Goal: Task Accomplishment & Management: Manage account settings

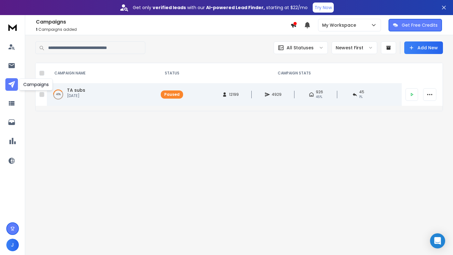
click at [122, 93] on div "40 % TA subs [DATE]" at bounding box center [101, 94] width 97 height 15
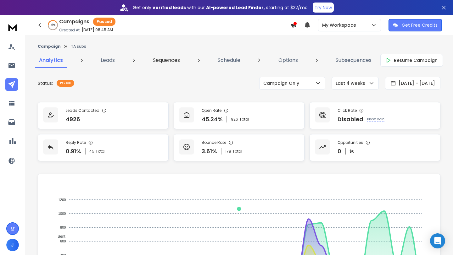
click at [175, 58] on p "Sequences" at bounding box center [166, 61] width 27 height 8
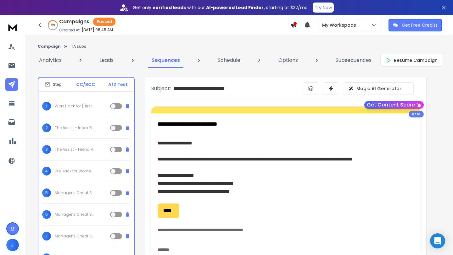
scroll to position [95, 0]
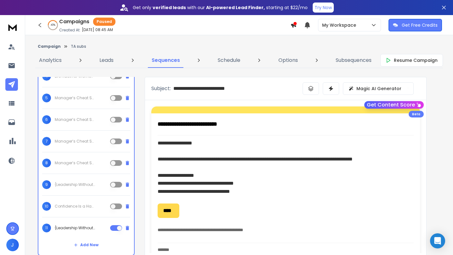
click at [62, 229] on p "{Leadership Without Burnout|Burnout Isn’t a Badge of Honor|Lead Without Running…" at bounding box center [75, 228] width 40 height 5
type input "**********"
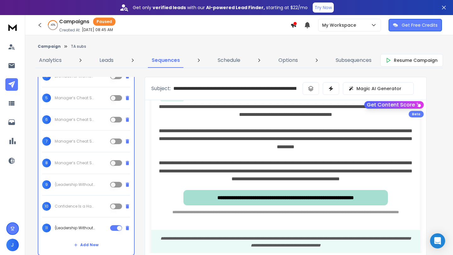
scroll to position [122, 0]
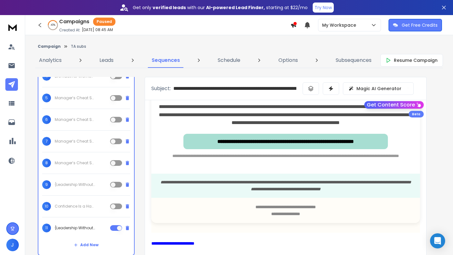
click at [262, 141] on link "**********" at bounding box center [285, 142] width 205 height 16
click at [264, 163] on icon "button" at bounding box center [264, 162] width 8 height 8
click at [10, 125] on icon at bounding box center [12, 123] width 8 height 8
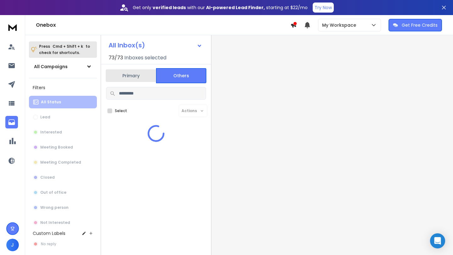
click at [180, 81] on button "Others" at bounding box center [181, 75] width 50 height 15
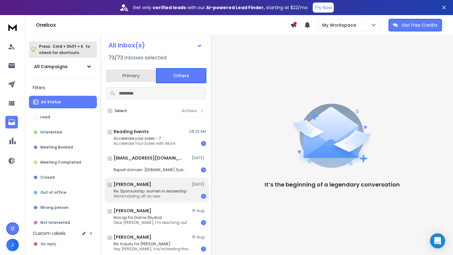
click at [153, 192] on p "Re: Sponsorship: women in leadership" at bounding box center [150, 191] width 73 height 5
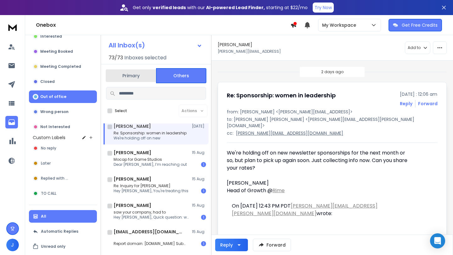
scroll to position [134, 0]
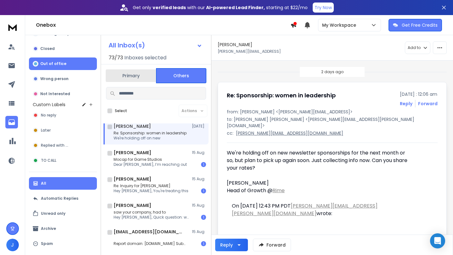
click at [67, 196] on p "Automatic Replies" at bounding box center [59, 198] width 37 height 5
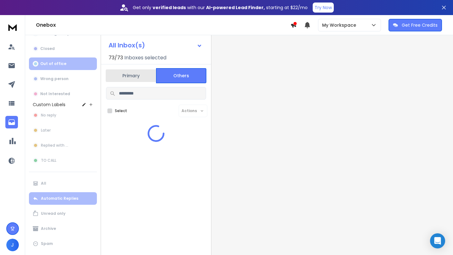
scroll to position [0, 0]
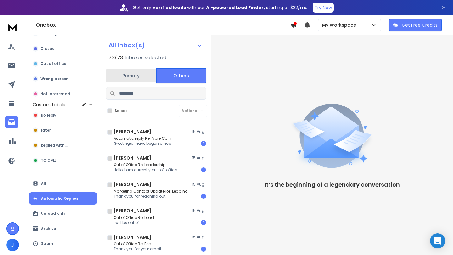
click at [130, 77] on button "Primary" at bounding box center [131, 76] width 50 height 14
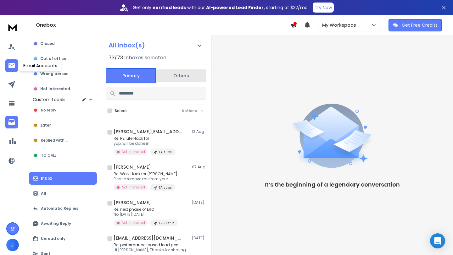
click at [13, 63] on icon at bounding box center [11, 65] width 6 height 5
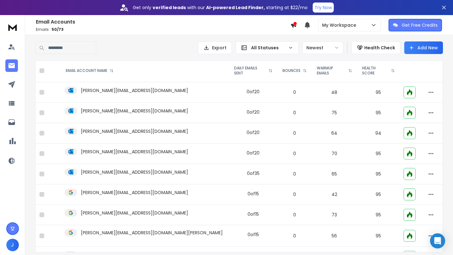
scroll to position [790, 0]
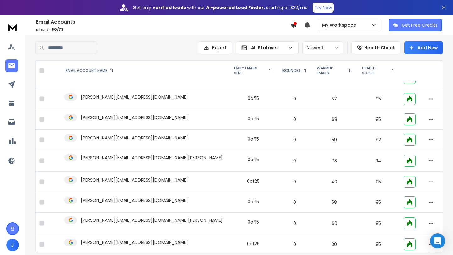
click at [89, 132] on td "[PERSON_NAME][EMAIL_ADDRESS][DOMAIN_NAME]" at bounding box center [145, 140] width 168 height 20
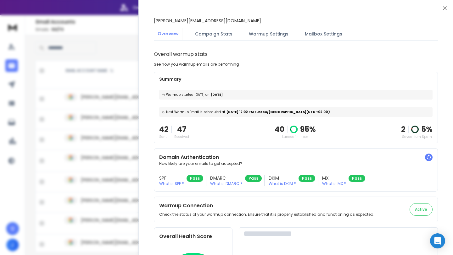
scroll to position [258, 0]
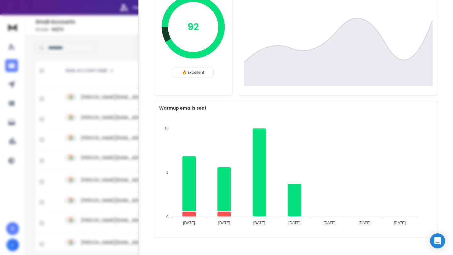
click at [118, 153] on div at bounding box center [226, 127] width 453 height 255
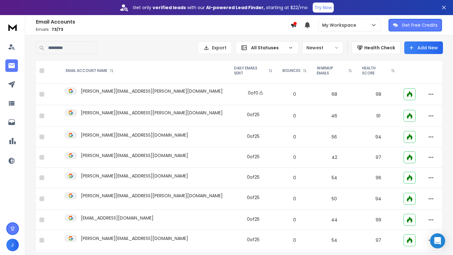
scroll to position [1152, 0]
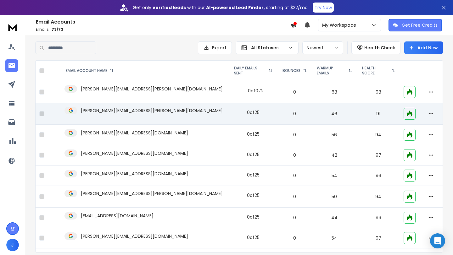
click at [126, 108] on p "[PERSON_NAME][EMAIL_ADDRESS][PERSON_NAME][DOMAIN_NAME]" at bounding box center [152, 111] width 142 height 6
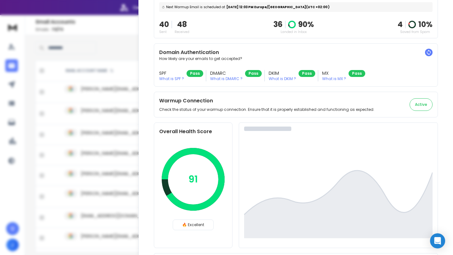
scroll to position [258, 0]
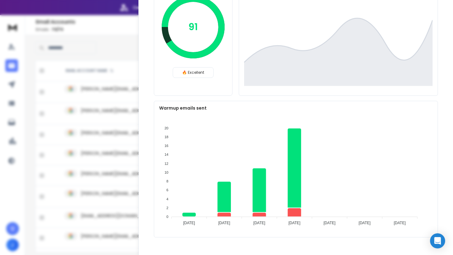
click at [95, 131] on div at bounding box center [226, 127] width 453 height 255
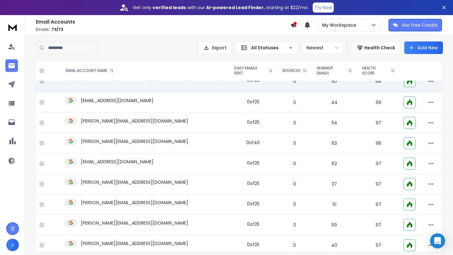
scroll to position [1325, 0]
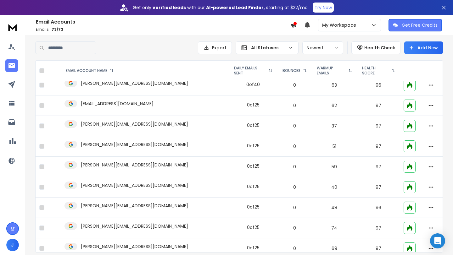
click at [139, 198] on td "[PERSON_NAME][EMAIL_ADDRESS][DOMAIN_NAME]" at bounding box center [145, 208] width 168 height 20
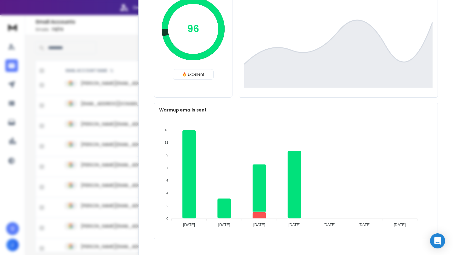
scroll to position [258, 0]
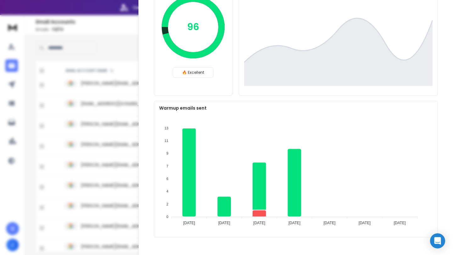
click at [122, 193] on div at bounding box center [226, 127] width 453 height 255
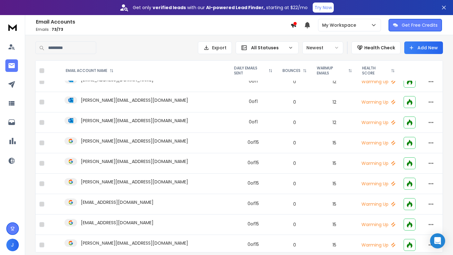
scroll to position [156, 0]
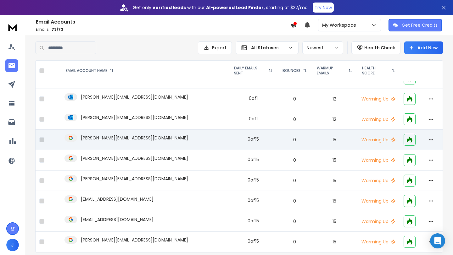
click at [43, 140] on button "button" at bounding box center [41, 139] width 5 height 5
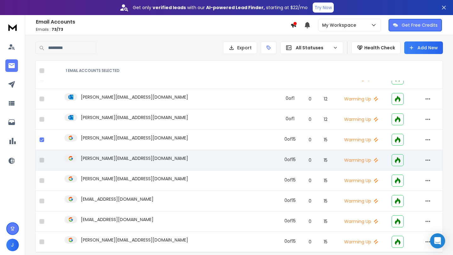
click at [42, 162] on button "button" at bounding box center [41, 160] width 5 height 5
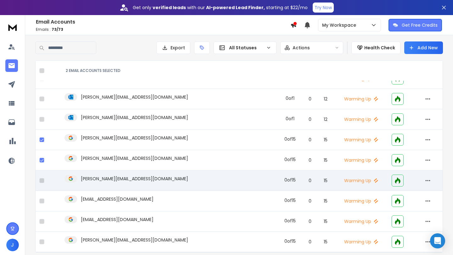
click at [42, 182] on button "button" at bounding box center [41, 180] width 5 height 5
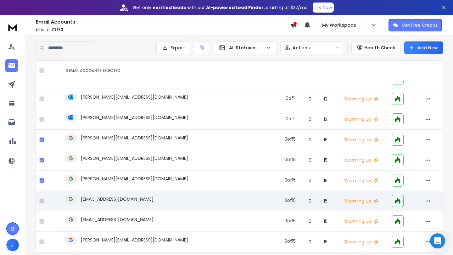
click at [40, 201] on button "button" at bounding box center [41, 201] width 5 height 5
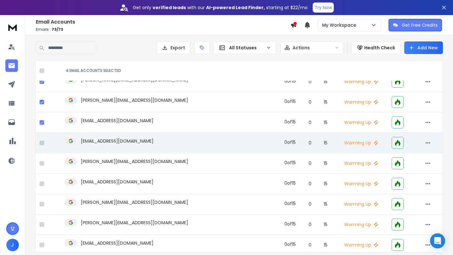
click at [42, 143] on button "button" at bounding box center [41, 143] width 5 height 5
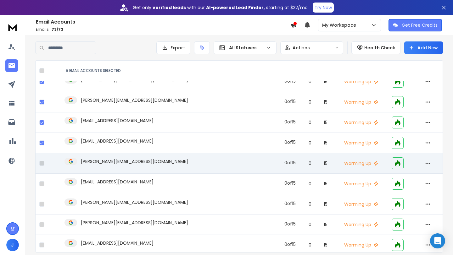
click at [42, 163] on button "button" at bounding box center [41, 163] width 5 height 5
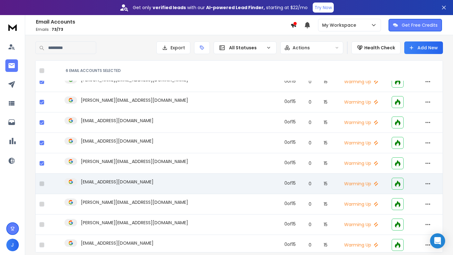
click at [42, 186] on button "button" at bounding box center [41, 183] width 5 height 5
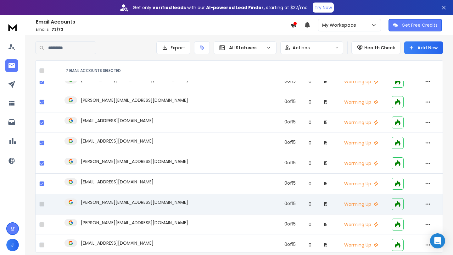
click at [42, 204] on button "button" at bounding box center [41, 204] width 5 height 5
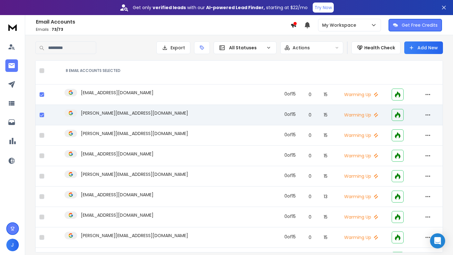
scroll to position [334, 0]
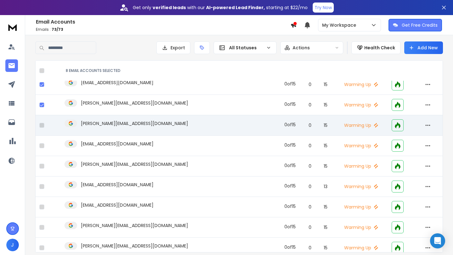
click at [39, 126] on button "button" at bounding box center [41, 125] width 5 height 5
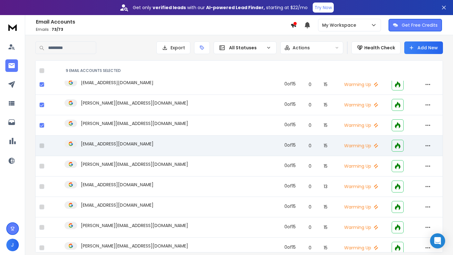
click at [39, 145] on button "button" at bounding box center [41, 145] width 5 height 5
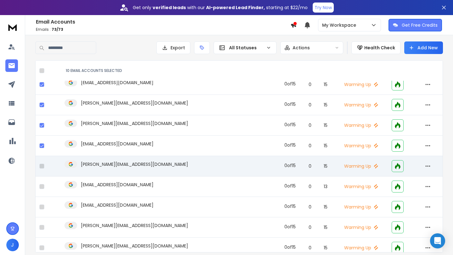
click at [41, 166] on button "button" at bounding box center [41, 166] width 5 height 5
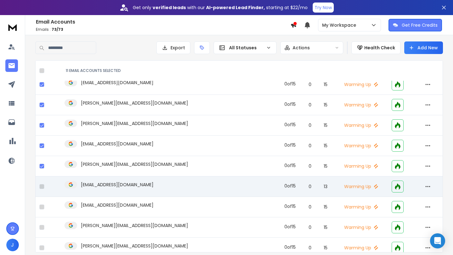
click at [41, 186] on button "button" at bounding box center [41, 186] width 5 height 5
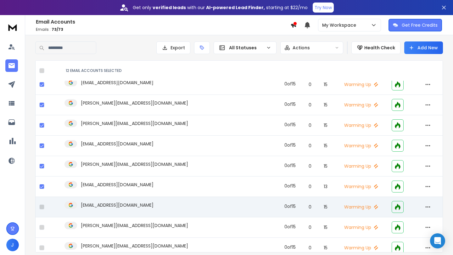
click at [42, 207] on button "button" at bounding box center [41, 207] width 5 height 5
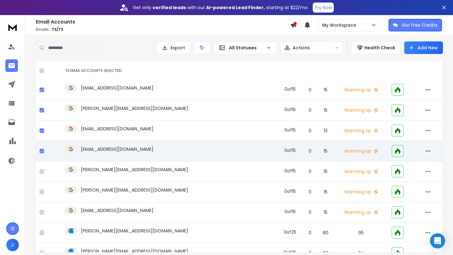
scroll to position [420, 0]
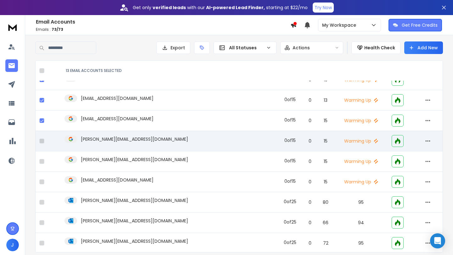
click at [42, 141] on button "button" at bounding box center [41, 141] width 5 height 5
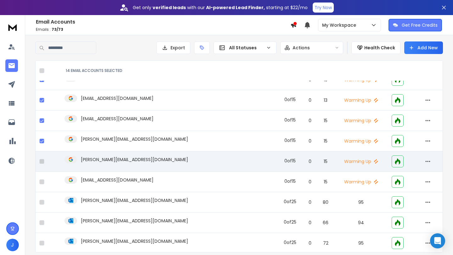
click at [40, 162] on button "button" at bounding box center [41, 161] width 5 height 5
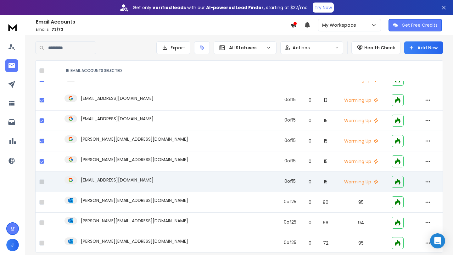
click at [40, 180] on button "button" at bounding box center [41, 182] width 5 height 5
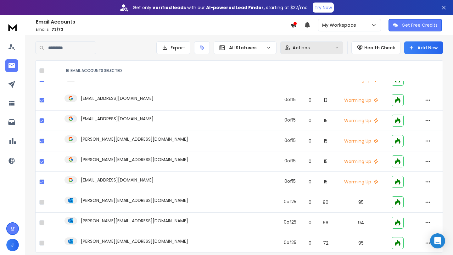
click at [302, 45] on p "Actions" at bounding box center [300, 48] width 17 height 6
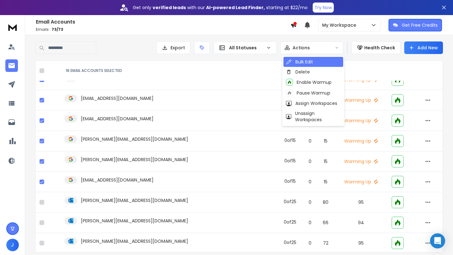
click at [304, 61] on div "Bulk Edit" at bounding box center [299, 62] width 27 height 6
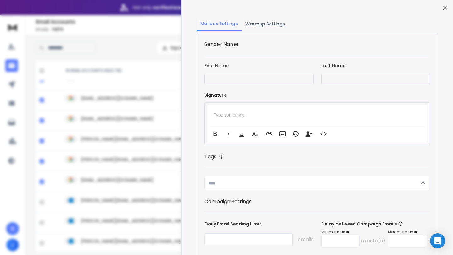
click at [277, 20] on button "Warmup Settings" at bounding box center [264, 24] width 47 height 14
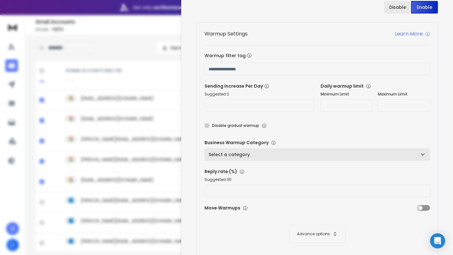
scroll to position [0, 0]
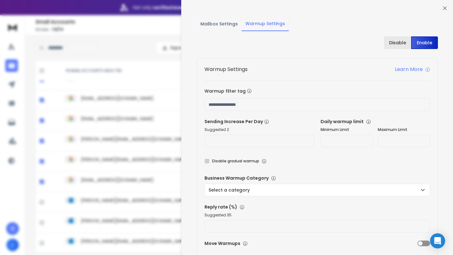
click at [338, 141] on input "number" at bounding box center [346, 141] width 52 height 13
type input "**"
click at [407, 140] on input "number" at bounding box center [404, 141] width 52 height 13
type input "**"
click at [267, 137] on input "number" at bounding box center [259, 141] width 110 height 13
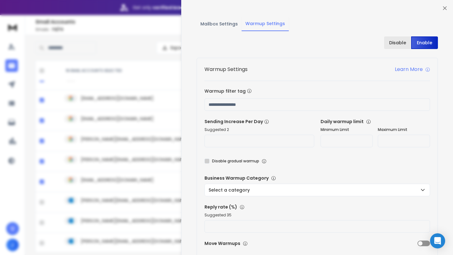
type input "*"
click at [330, 159] on div "Disable gradual warmup" at bounding box center [316, 161] width 225 height 13
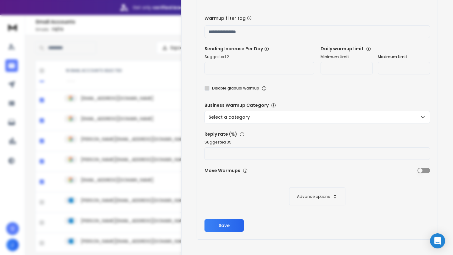
scroll to position [75, 0]
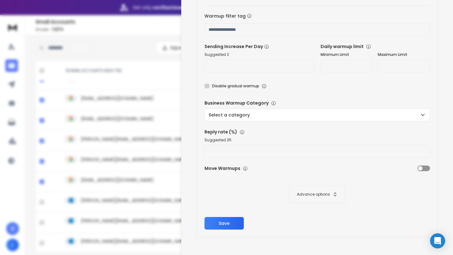
click at [226, 217] on button "Save" at bounding box center [223, 223] width 39 height 13
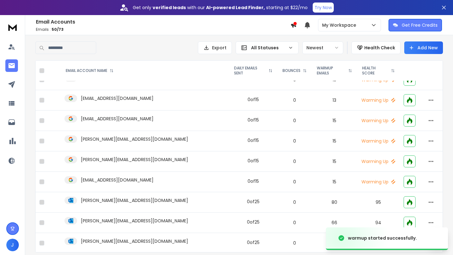
click at [229, 217] on td "0 of 25" at bounding box center [253, 221] width 48 height 16
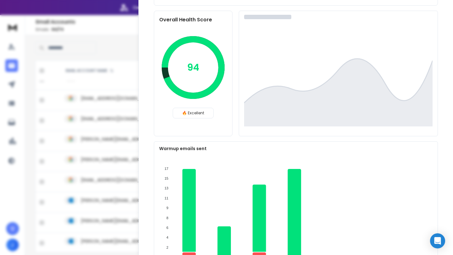
scroll to position [258, 0]
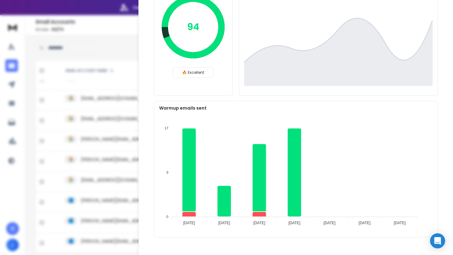
click at [90, 182] on div at bounding box center [226, 127] width 453 height 255
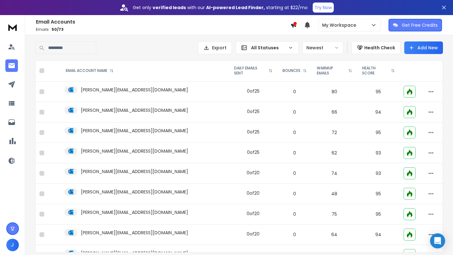
scroll to position [729, 0]
